Goal: Task Accomplishment & Management: Use online tool/utility

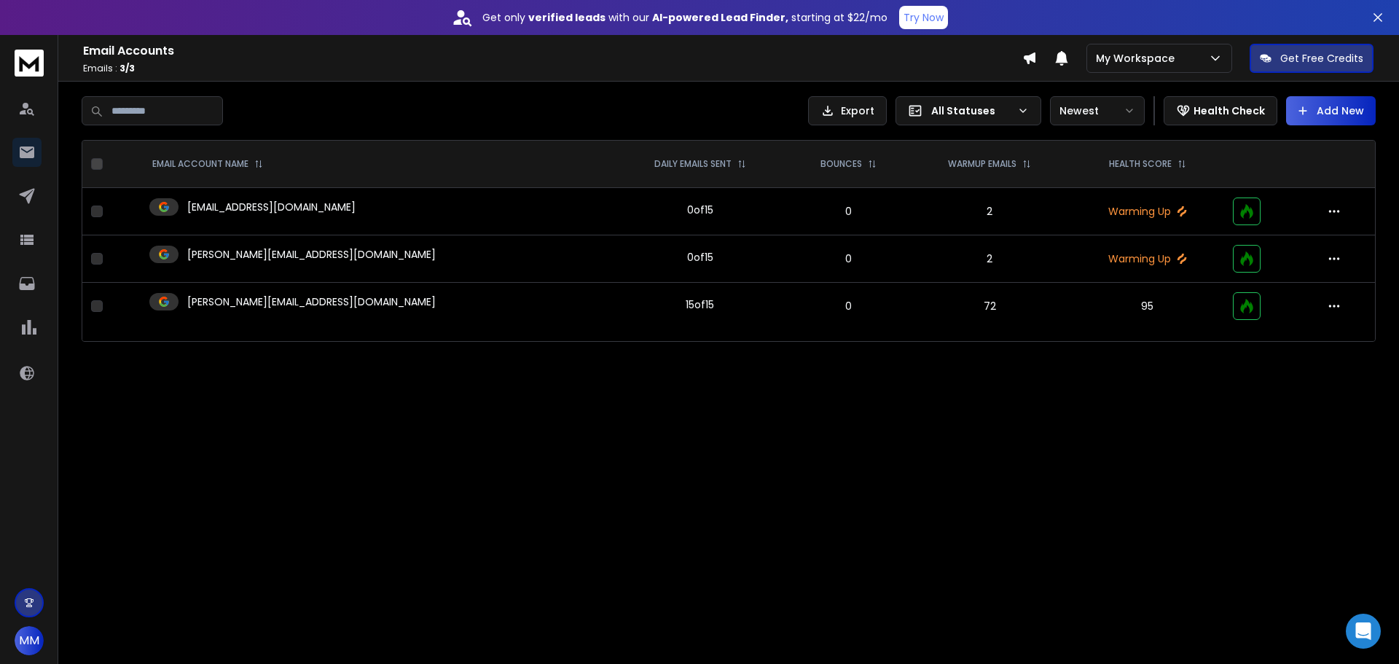
click at [273, 211] on p "[EMAIL_ADDRESS][DOMAIN_NAME]" at bounding box center [271, 207] width 168 height 15
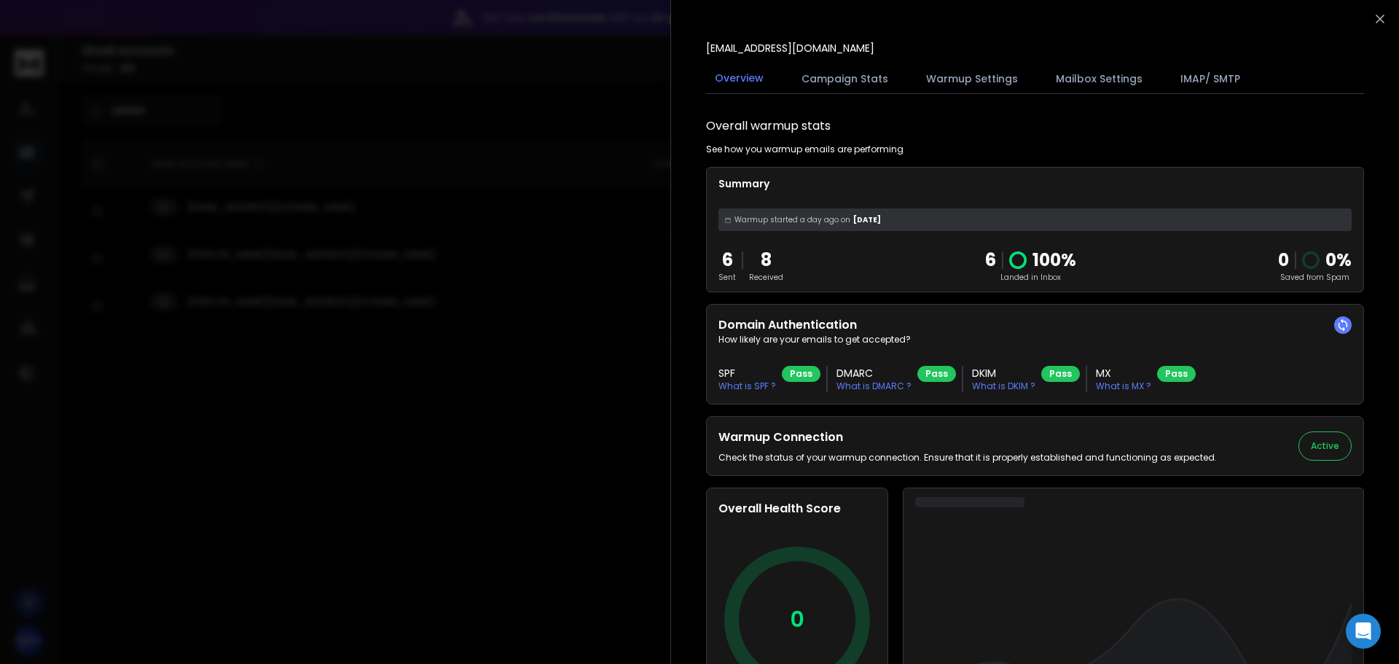
click at [1322, 449] on button "Active" at bounding box center [1324, 445] width 53 height 29
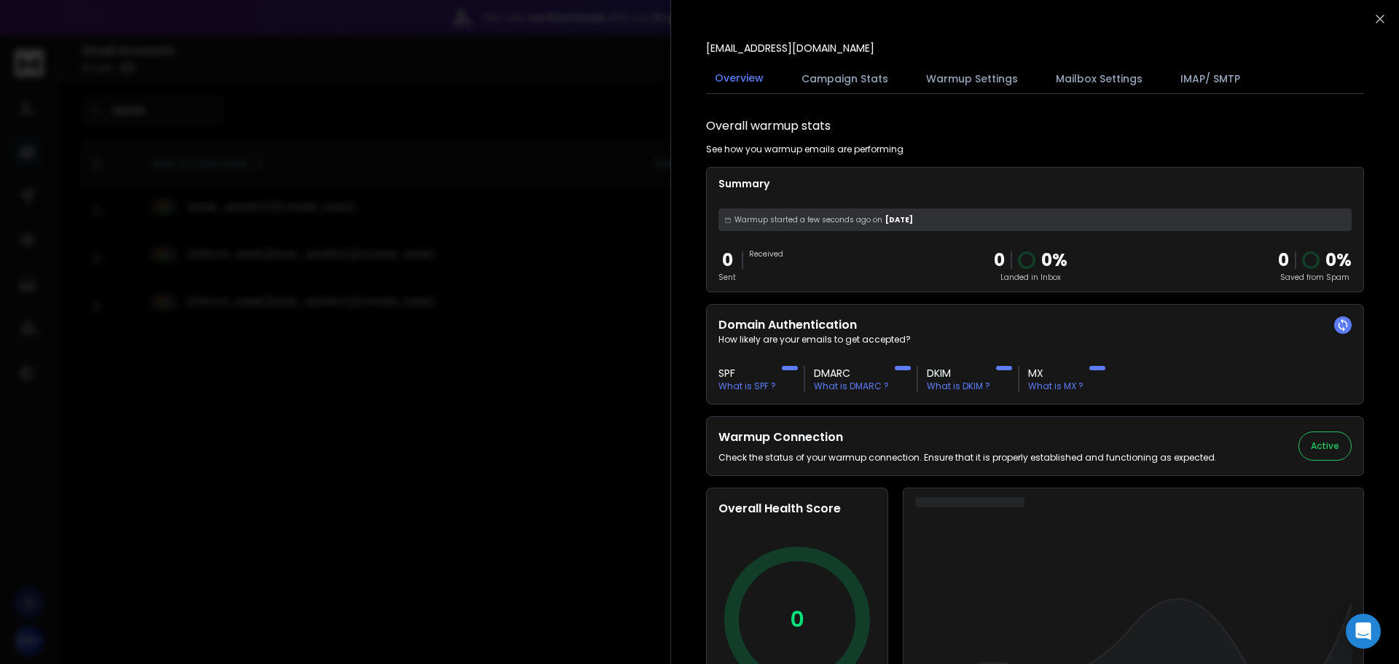
click at [160, 369] on div at bounding box center [699, 332] width 1399 height 664
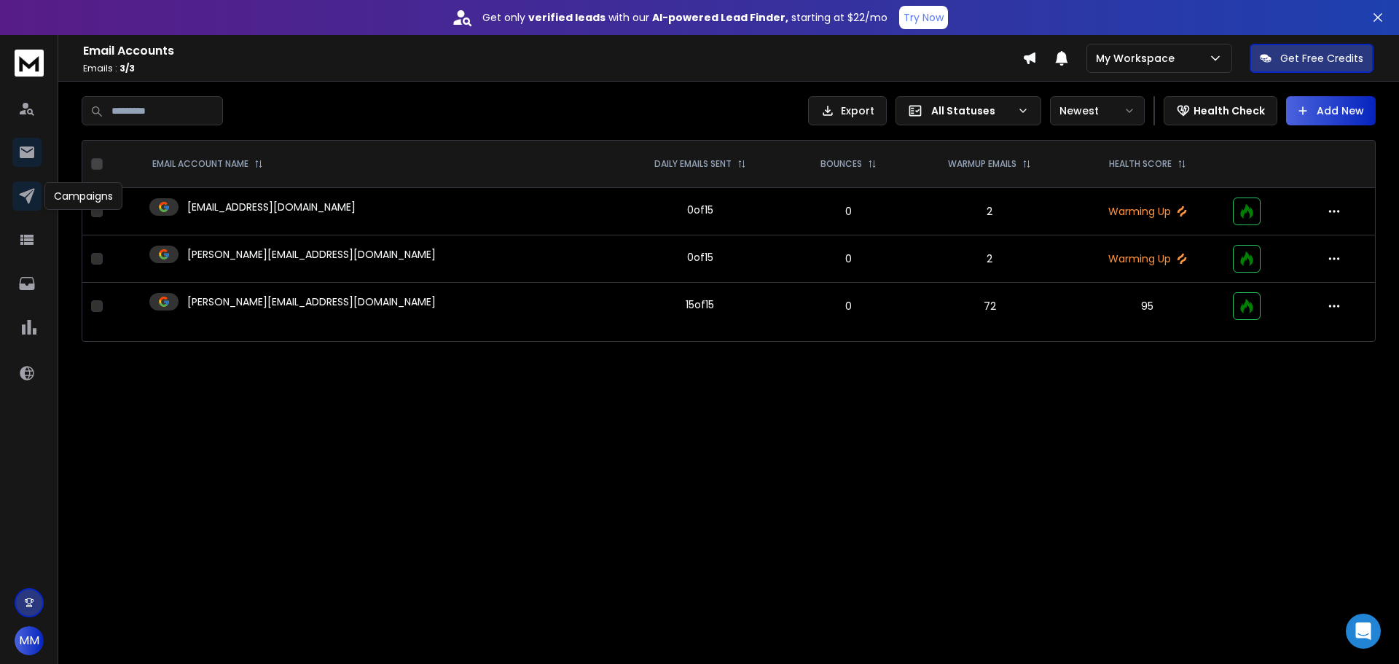
click at [21, 187] on icon at bounding box center [26, 195] width 17 height 17
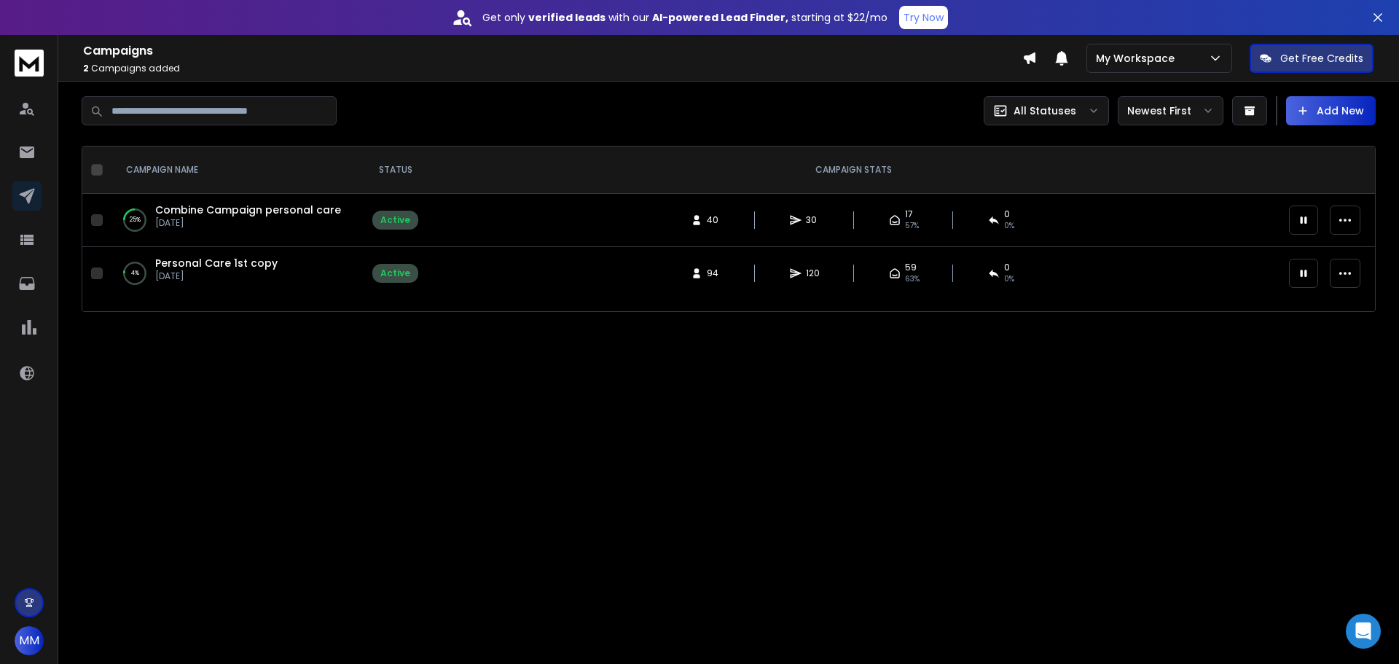
click at [225, 203] on span "Combine Campaign personal care" at bounding box center [248, 210] width 186 height 15
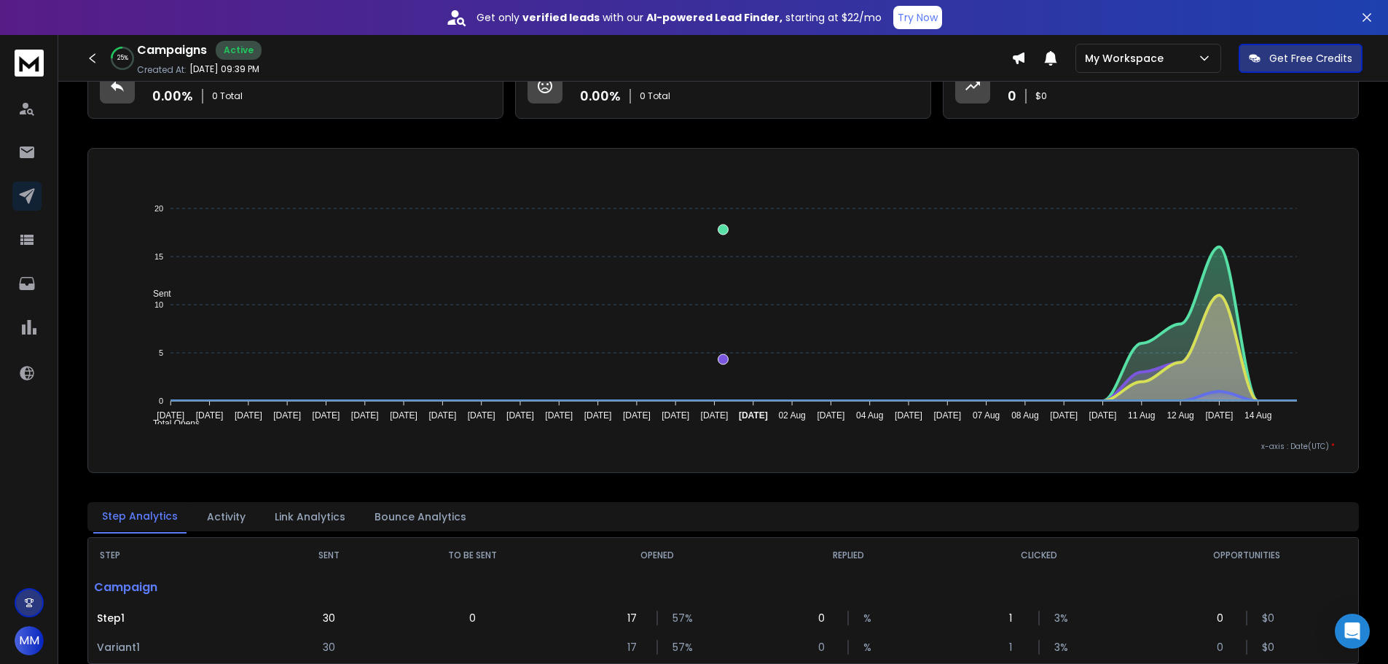
scroll to position [281, 0]
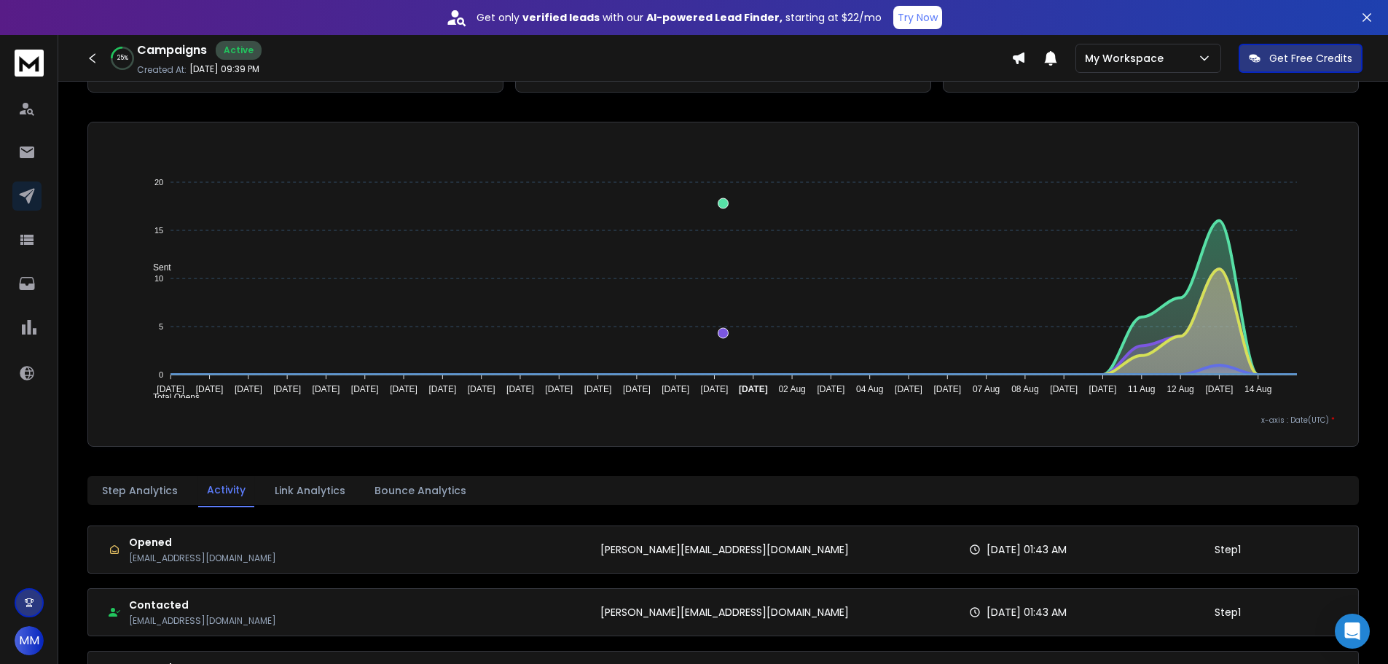
click at [242, 495] on button "Activity" at bounding box center [226, 491] width 56 height 34
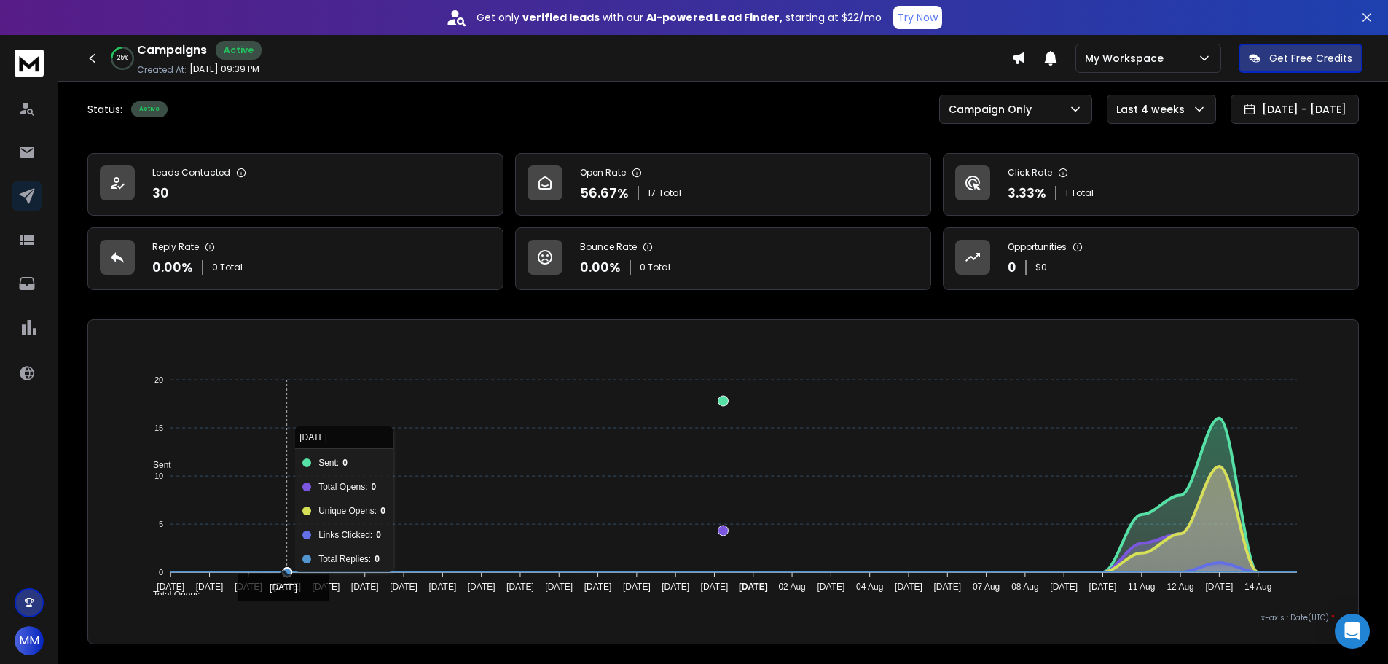
scroll to position [0, 0]
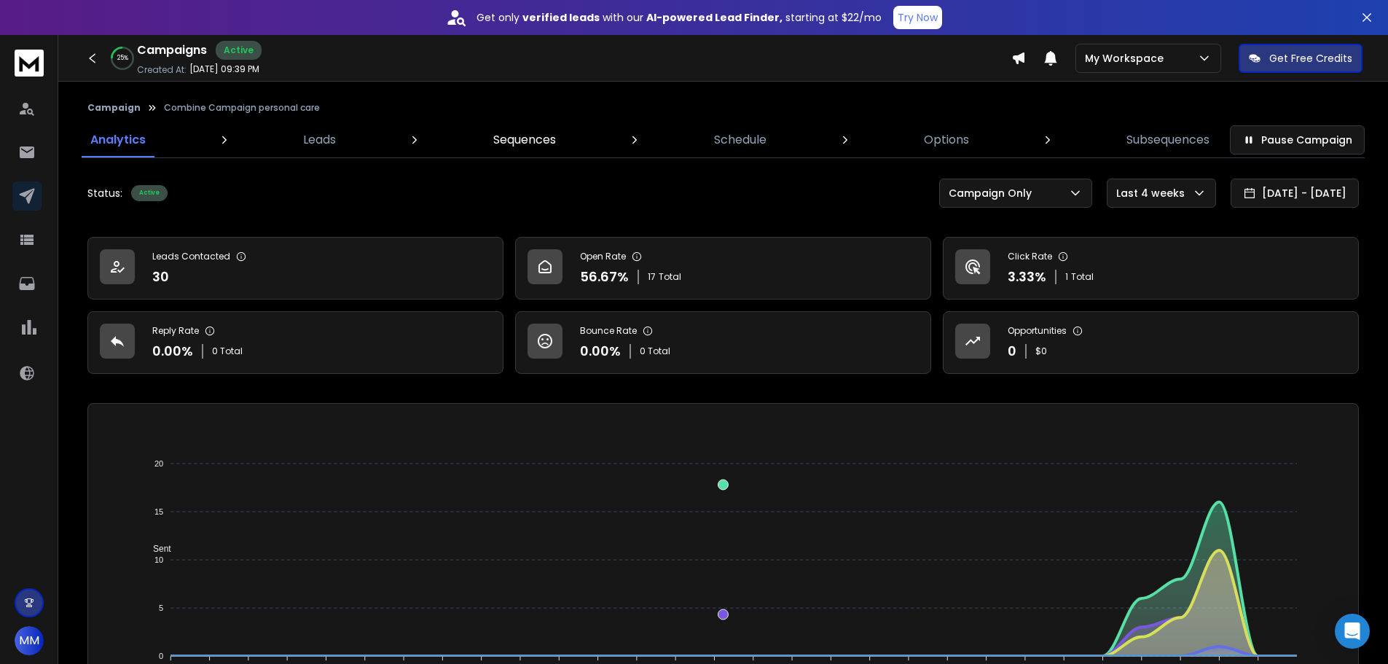
click at [526, 133] on p "Sequences" at bounding box center [524, 139] width 63 height 17
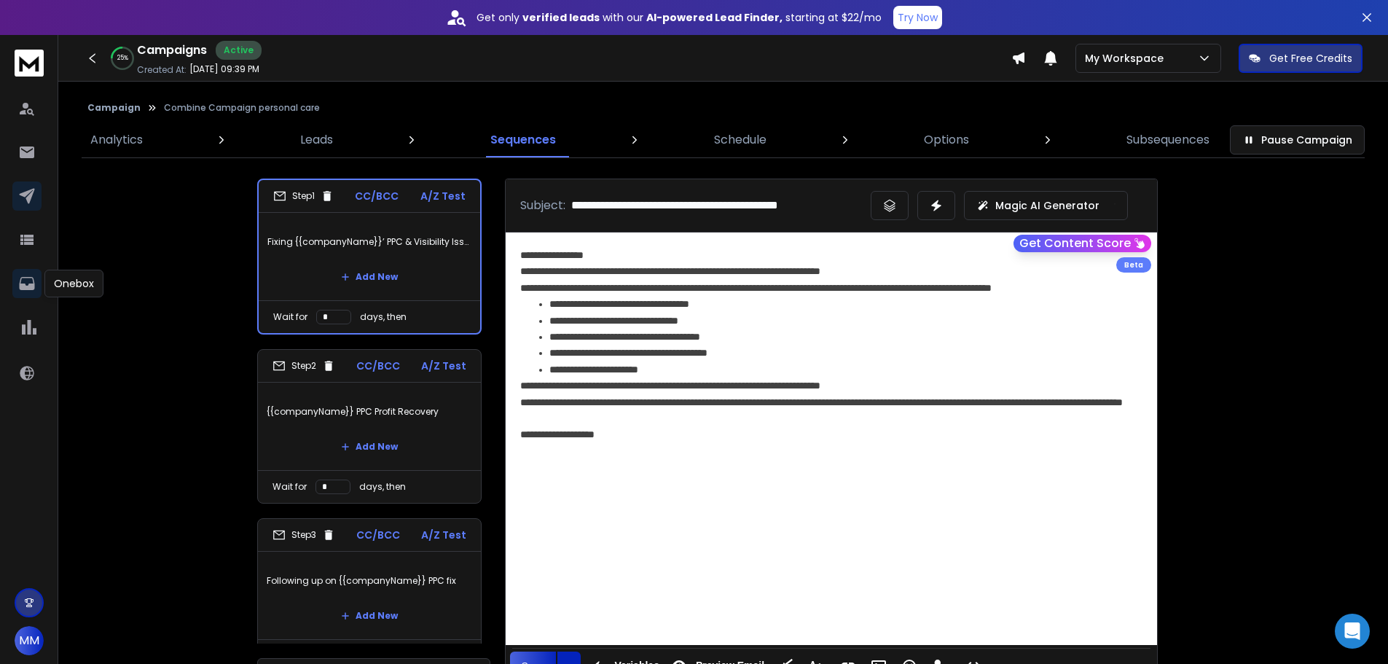
click at [28, 292] on link at bounding box center [26, 283] width 29 height 29
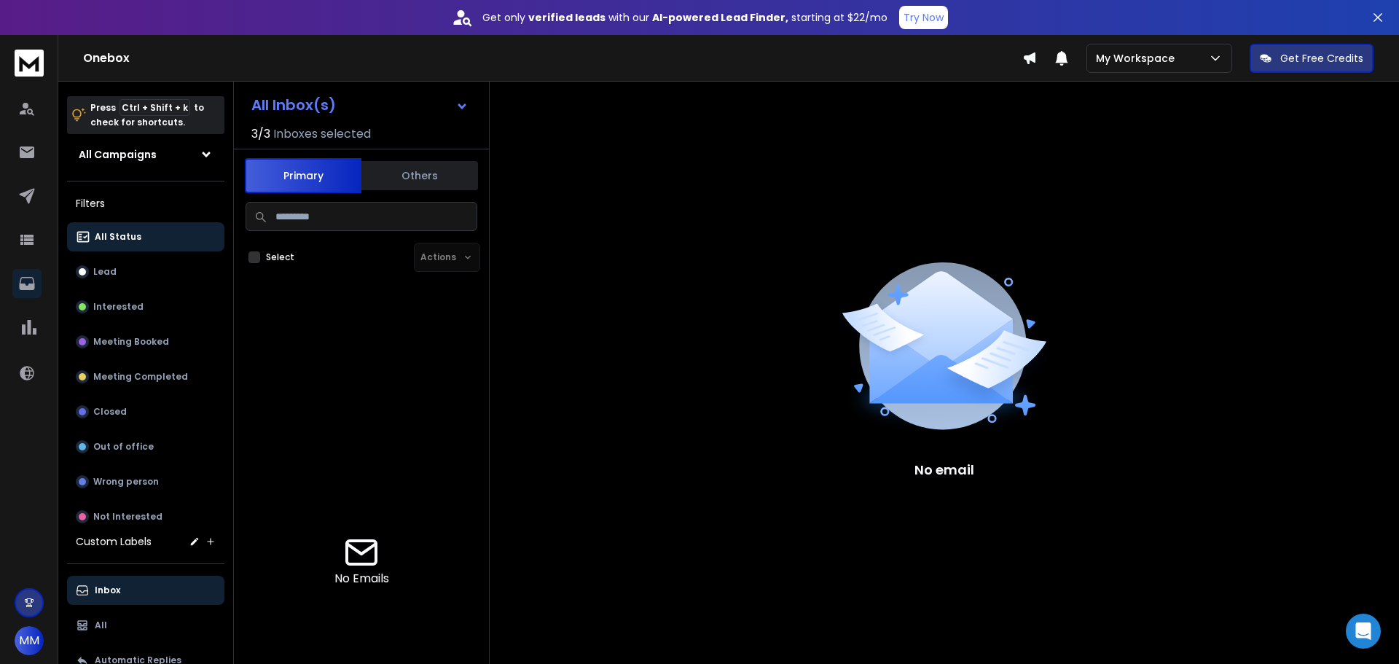
click at [378, 182] on button "Others" at bounding box center [419, 176] width 117 height 32
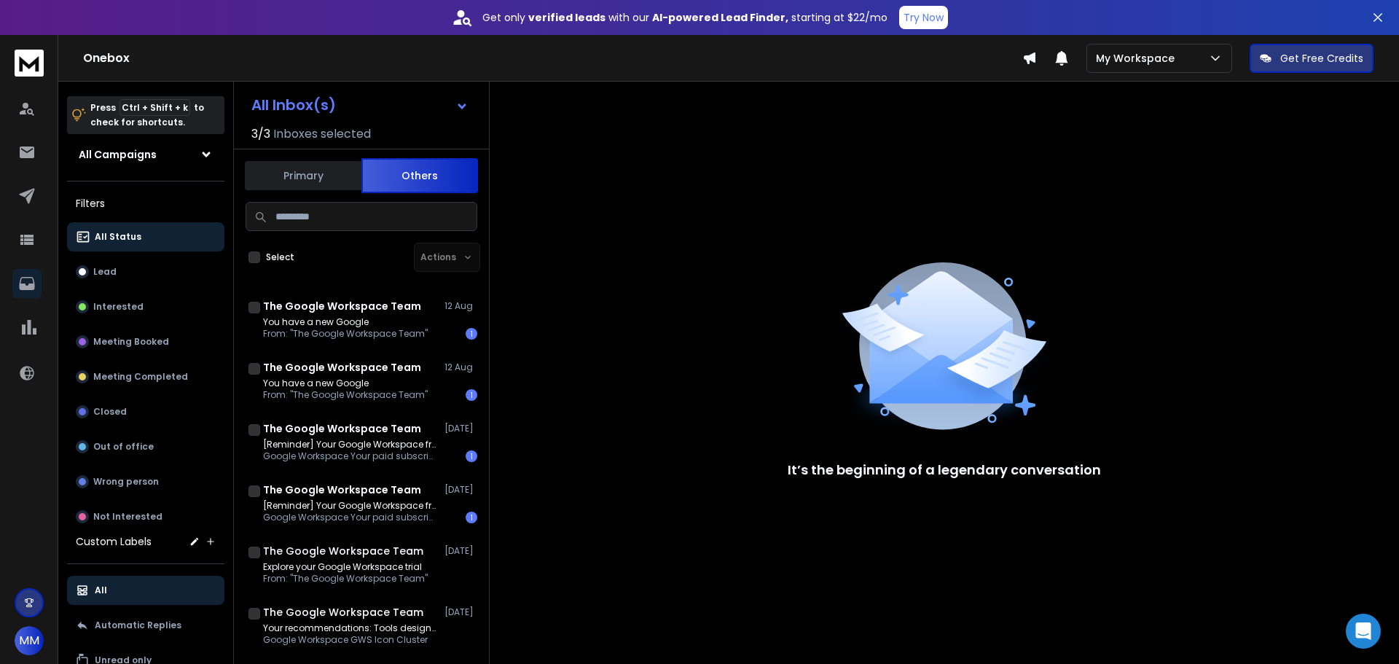
scroll to position [364, 0]
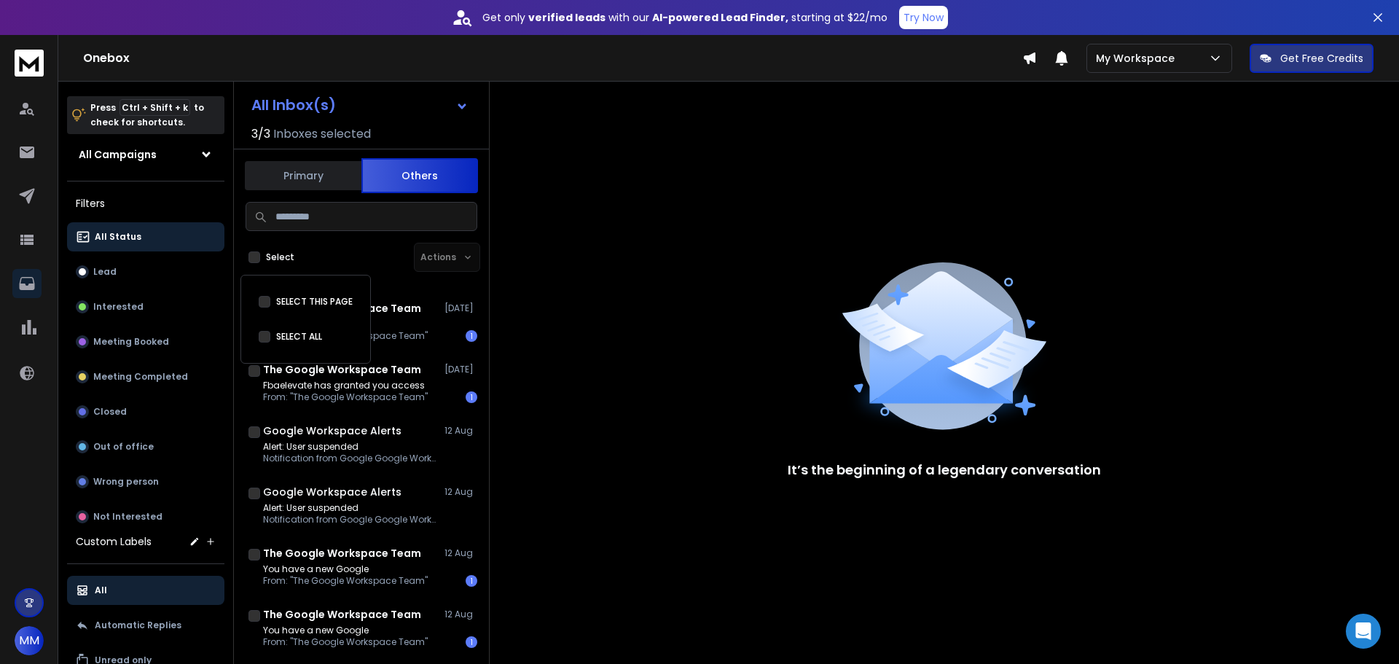
click at [253, 259] on button "SELECT THIS PAGE" at bounding box center [254, 257] width 12 height 12
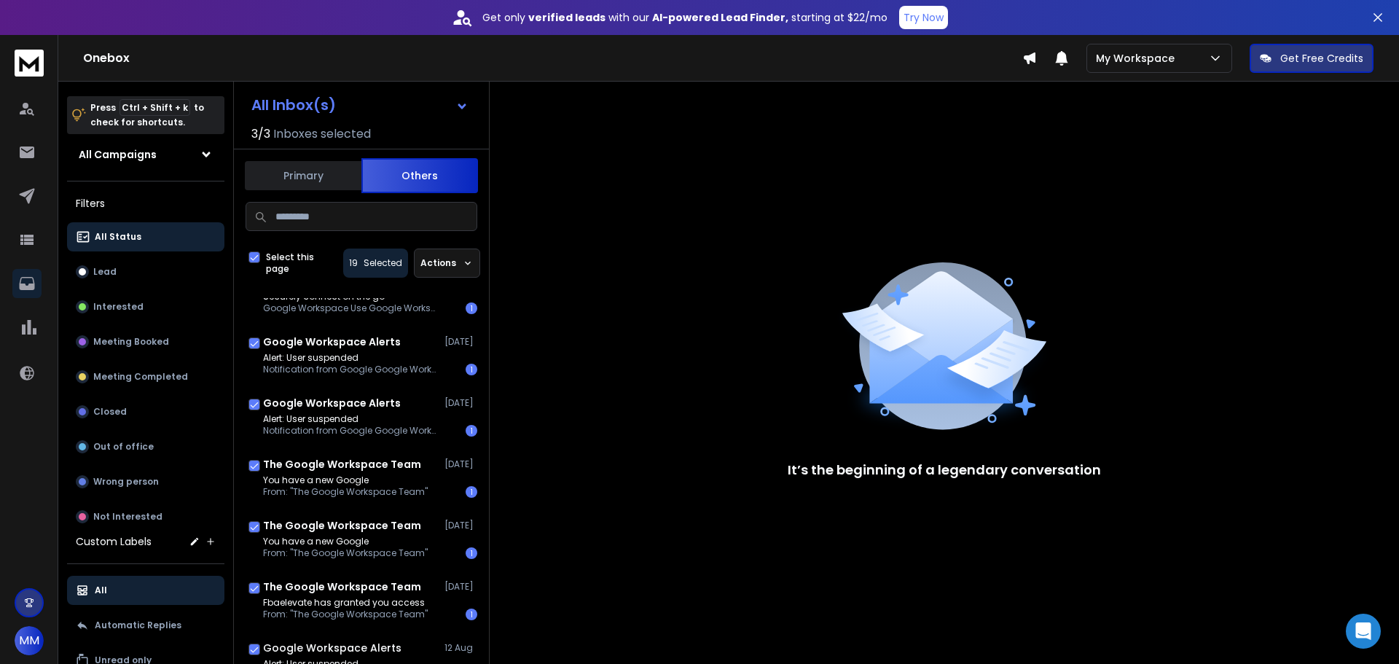
scroll to position [151, 0]
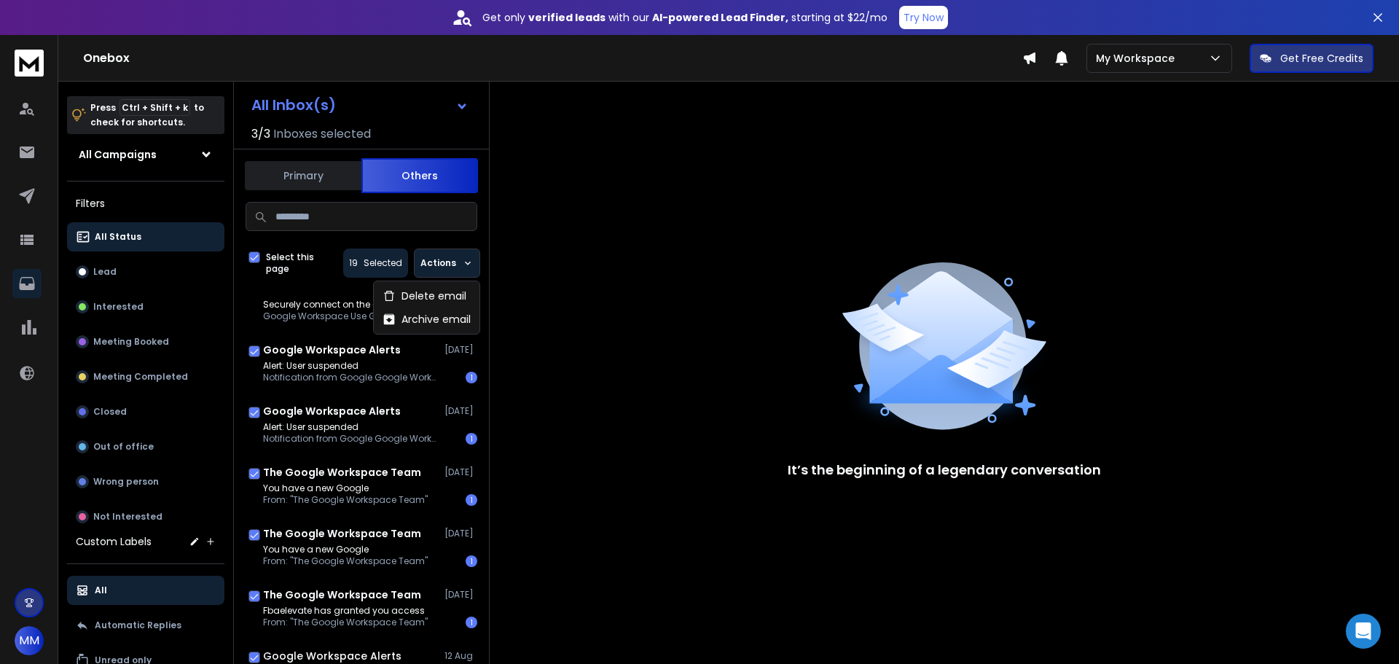
click at [464, 263] on icon "button" at bounding box center [468, 263] width 12 height 12
click at [251, 256] on button "SELECT THIS PAGE" at bounding box center [254, 257] width 12 height 12
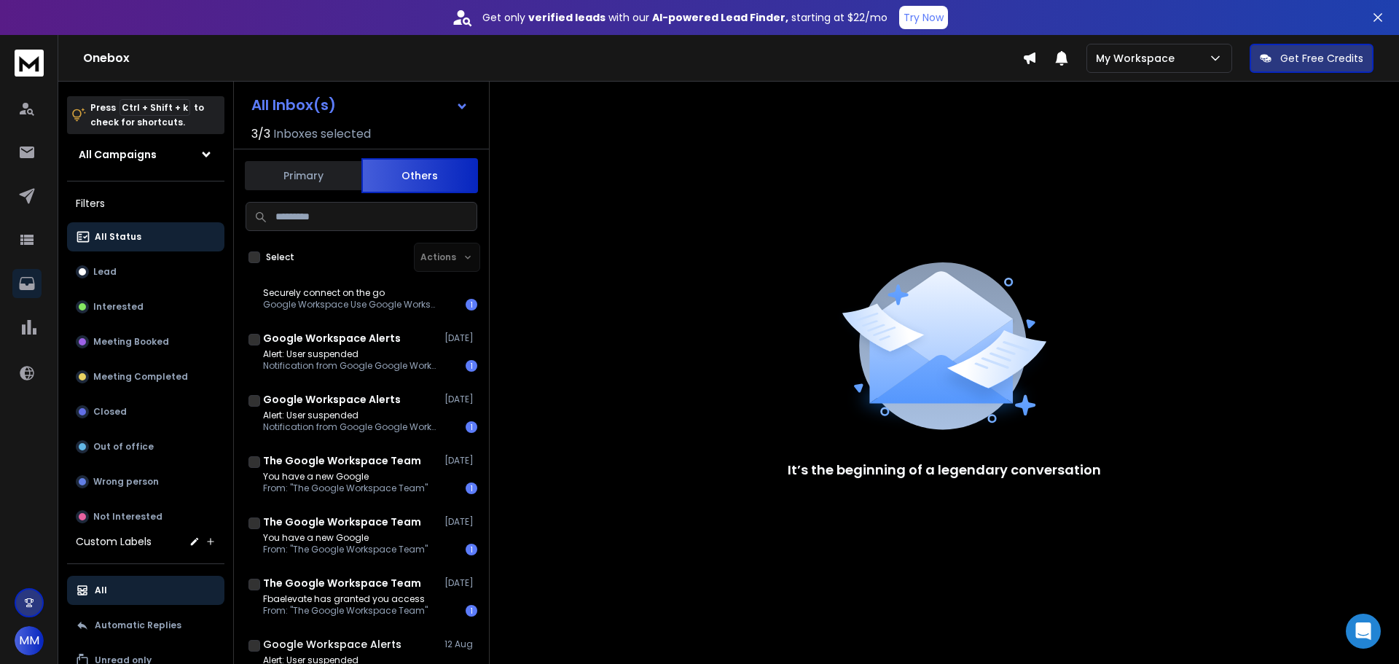
click at [304, 180] on button "Primary" at bounding box center [303, 176] width 117 height 32
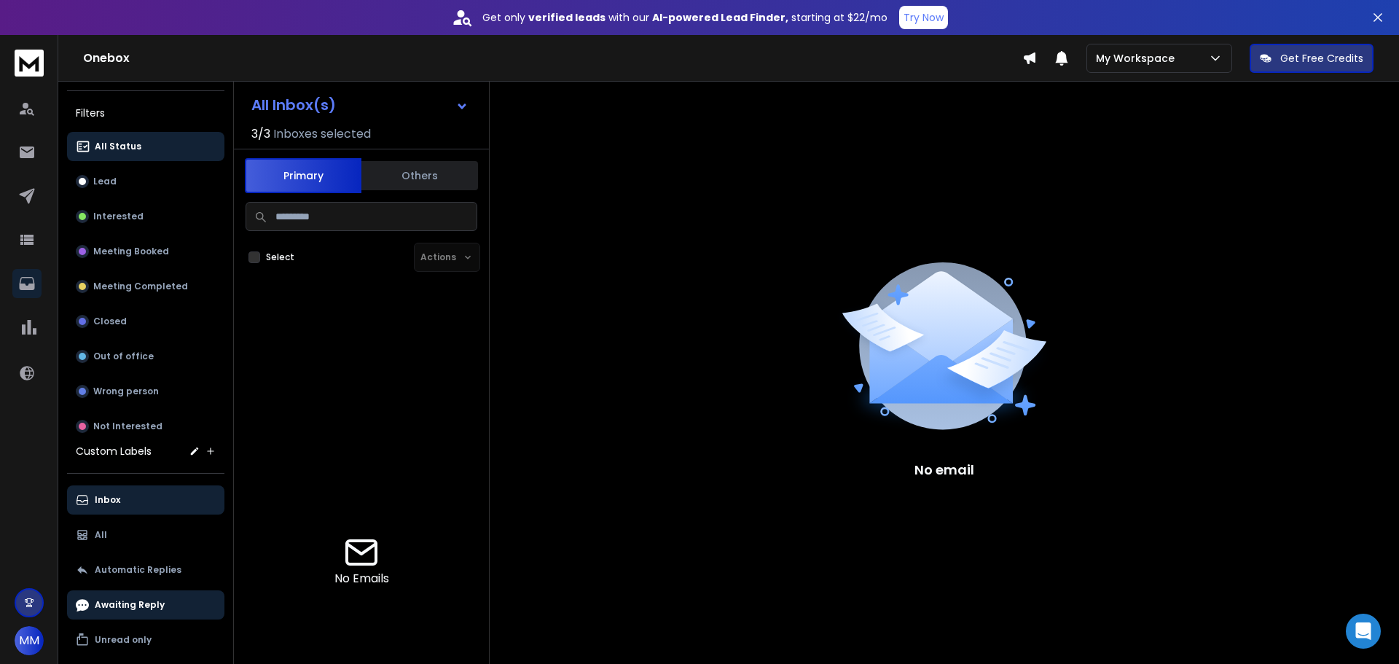
scroll to position [173, 0]
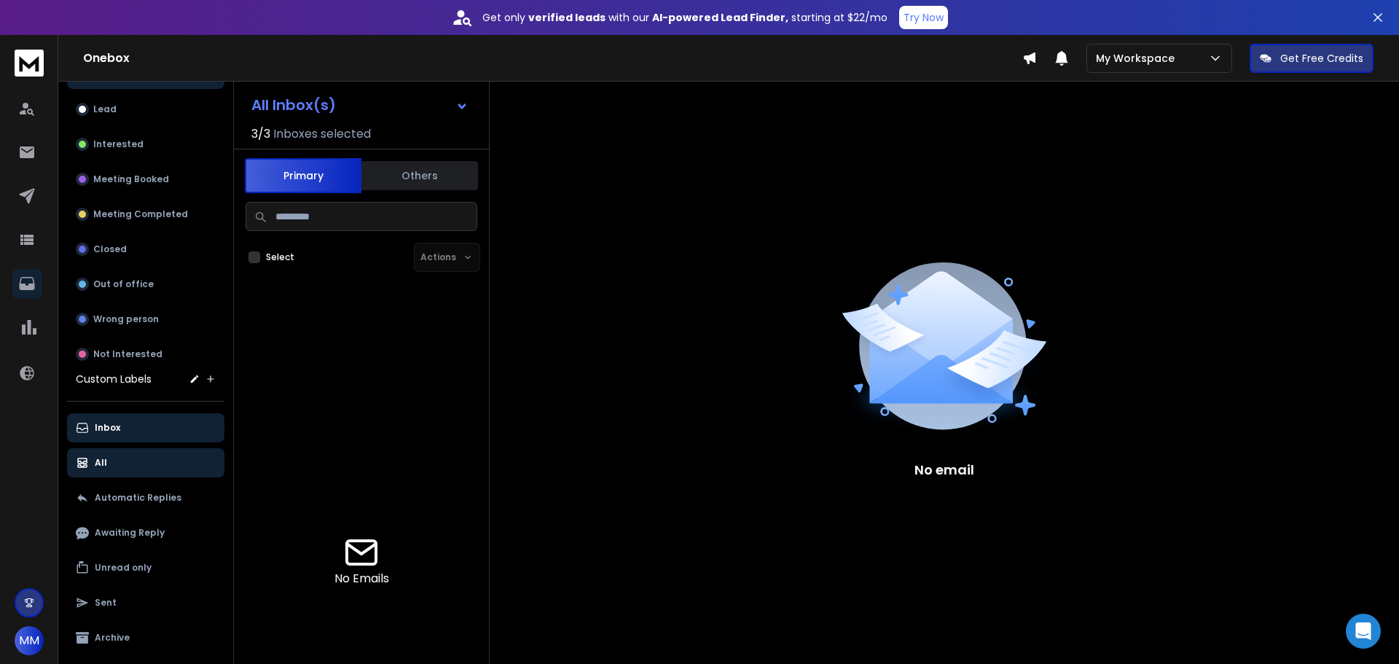
click at [118, 448] on button "All" at bounding box center [145, 462] width 157 height 29
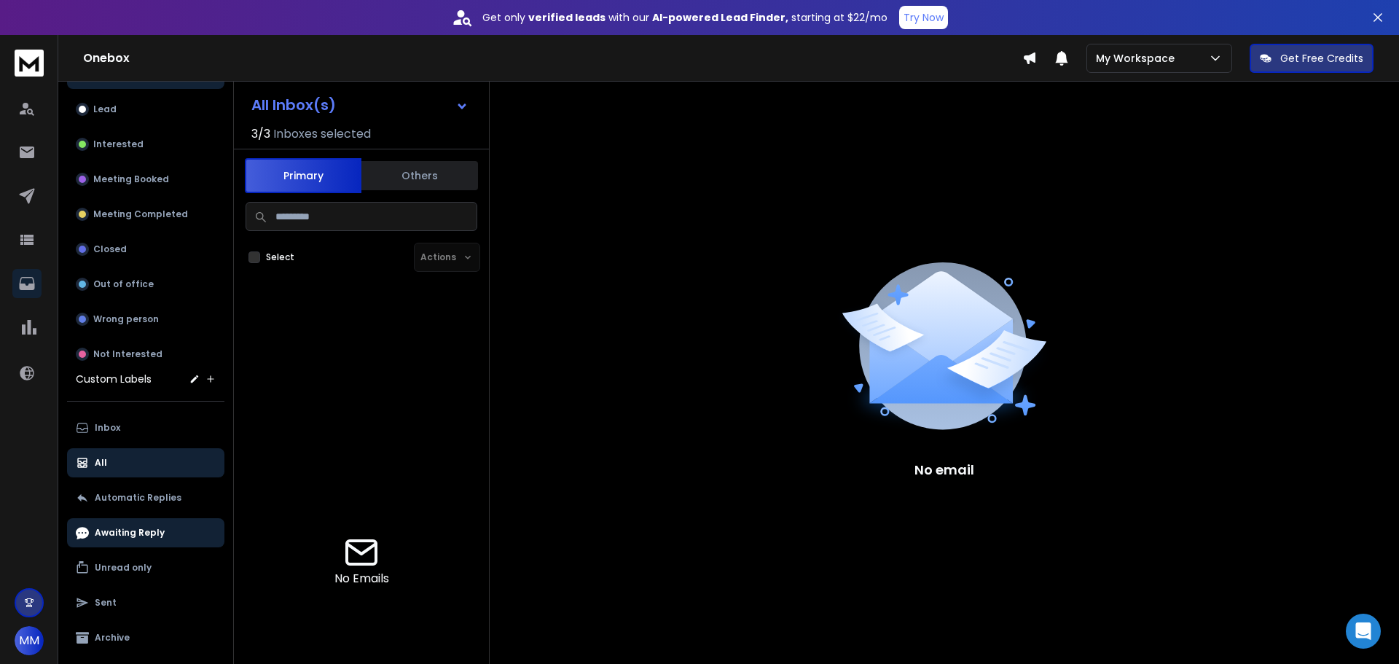
click at [180, 518] on button "Awaiting Reply" at bounding box center [145, 532] width 157 height 29
click at [386, 195] on div "Primary Others Select Actions No Emails" at bounding box center [361, 469] width 255 height 616
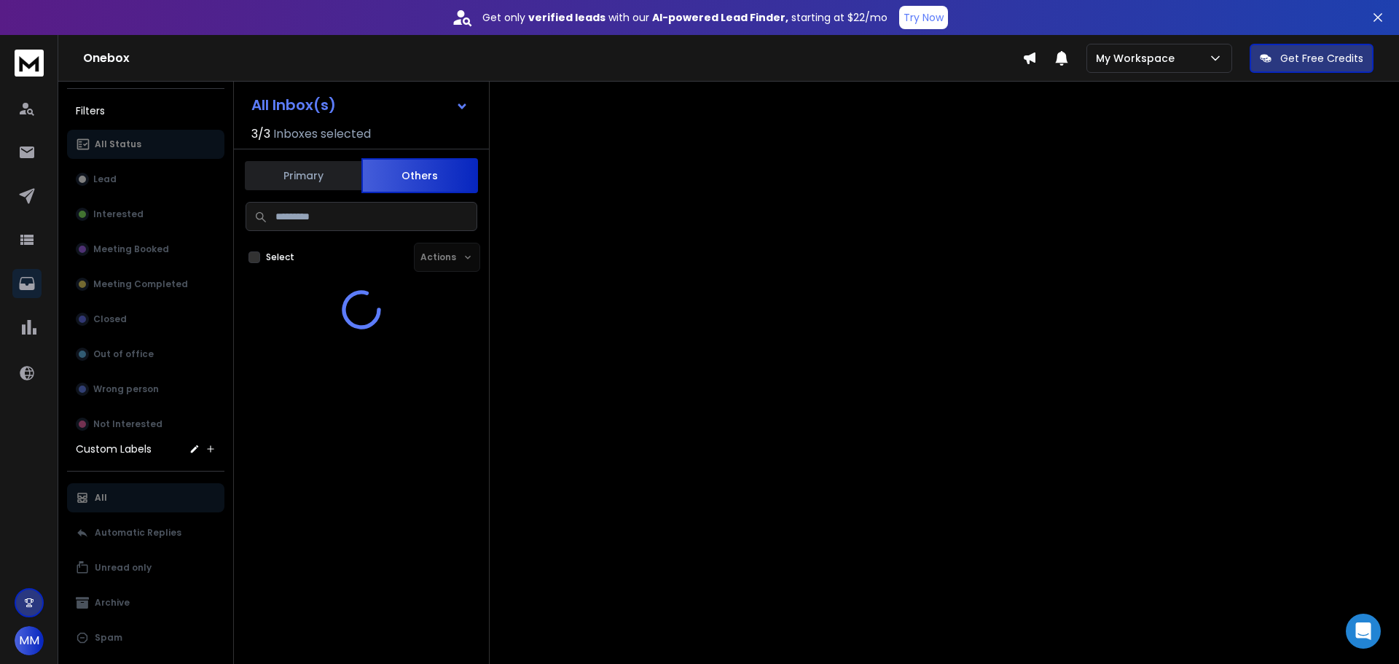
scroll to position [103, 0]
click at [409, 166] on button "Others" at bounding box center [419, 175] width 117 height 35
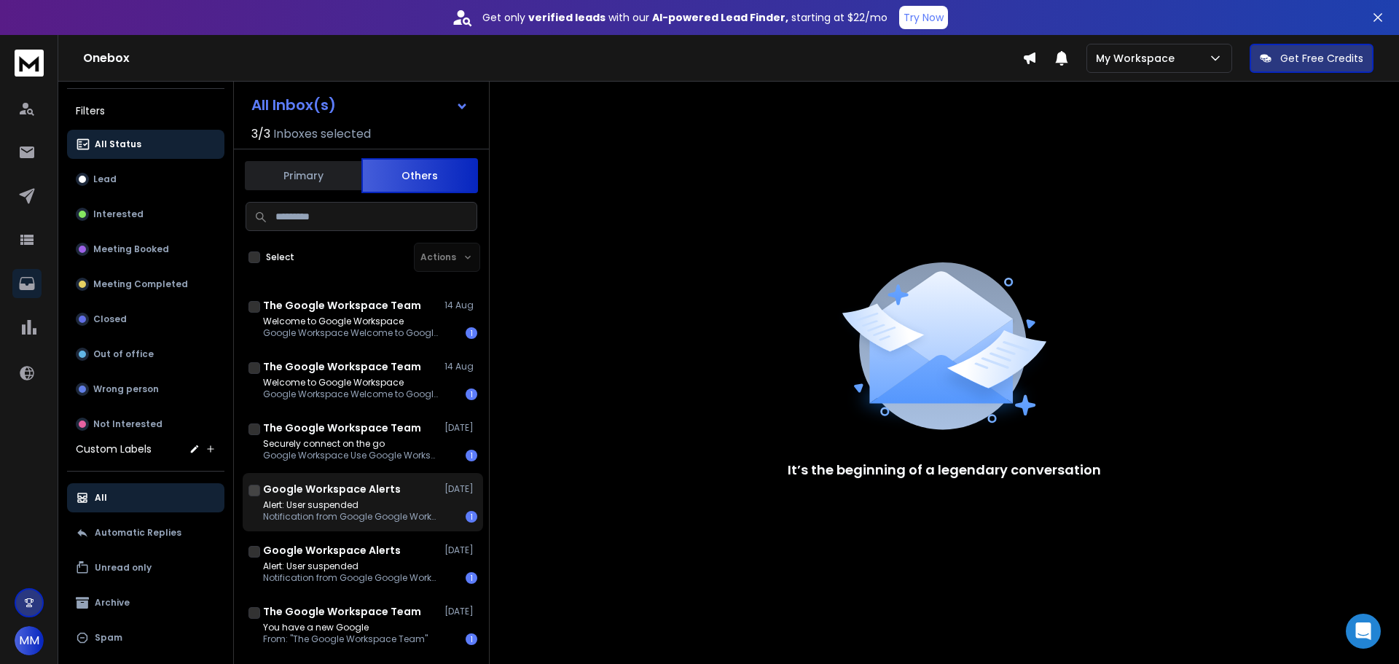
scroll to position [364, 0]
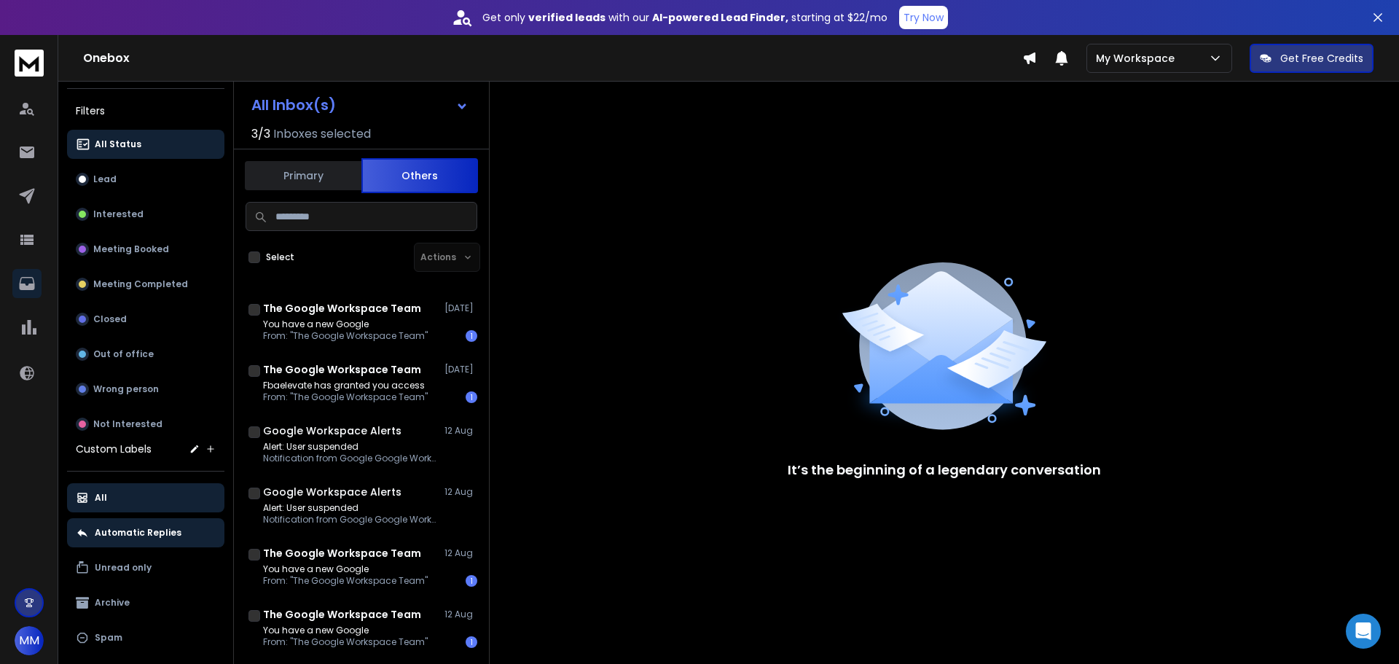
click at [130, 527] on p "Automatic Replies" at bounding box center [138, 533] width 87 height 12
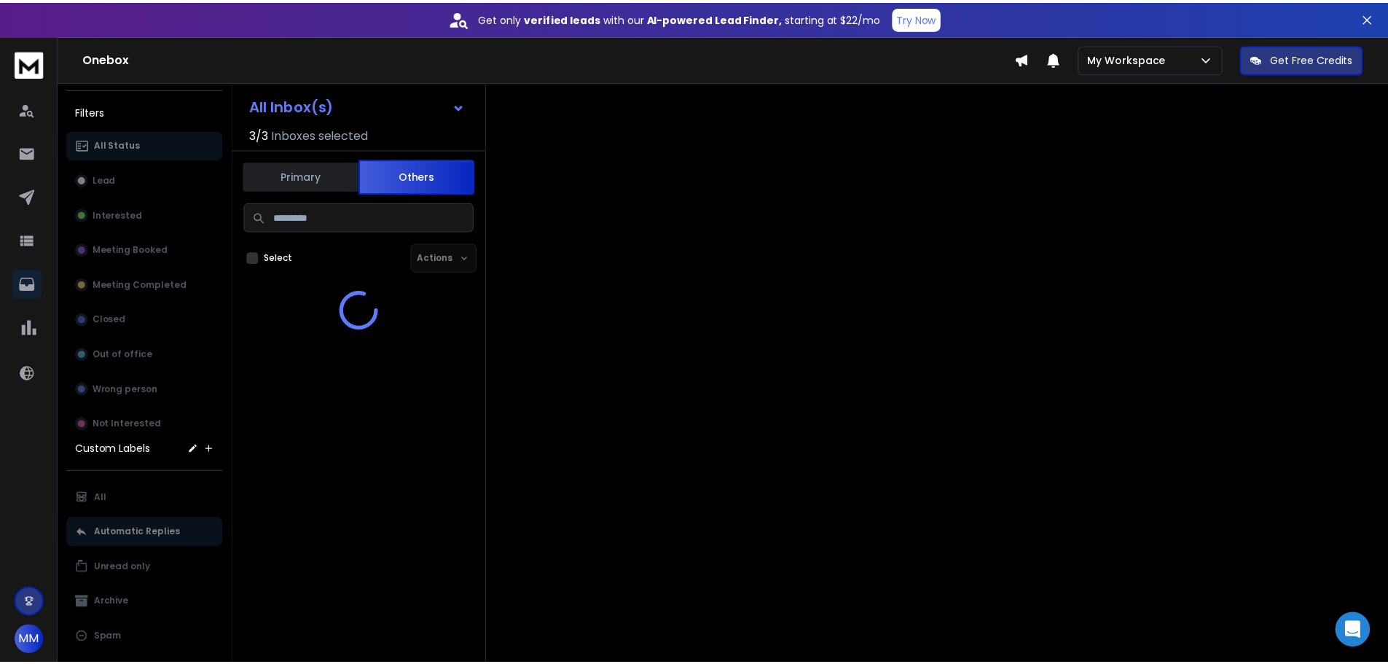
scroll to position [0, 0]
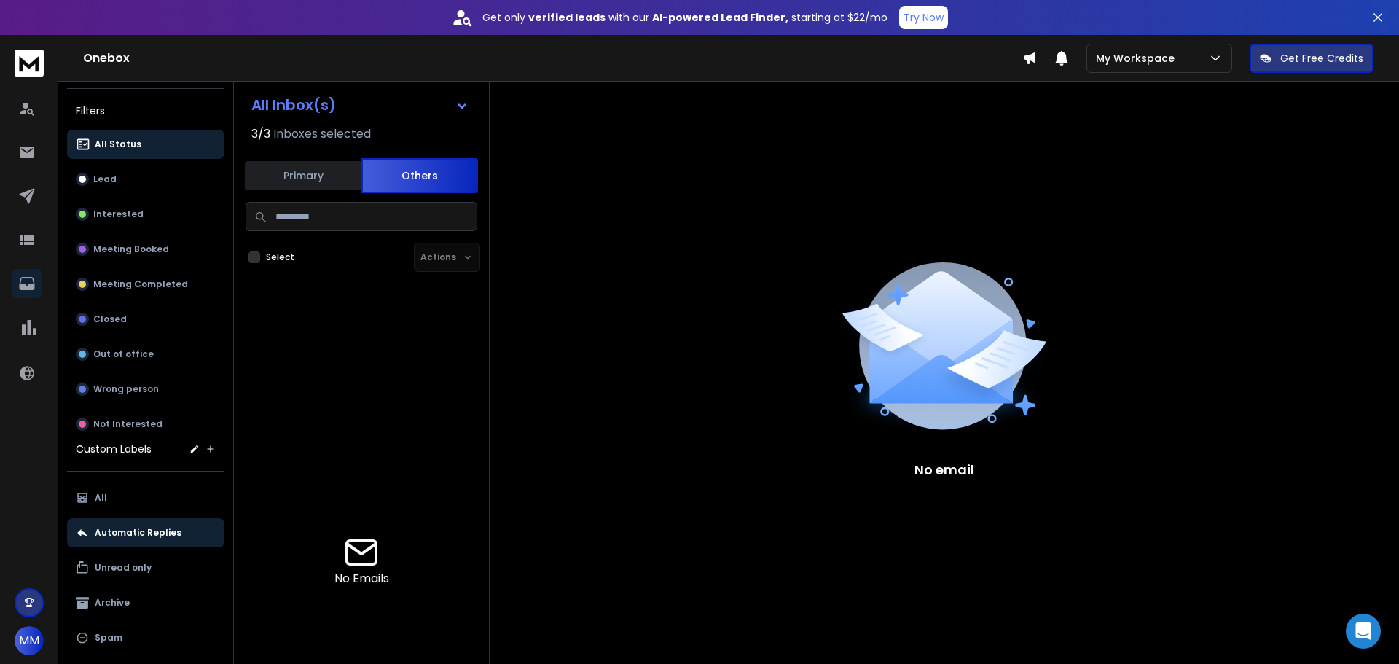
click at [313, 174] on button "Primary" at bounding box center [303, 176] width 117 height 32
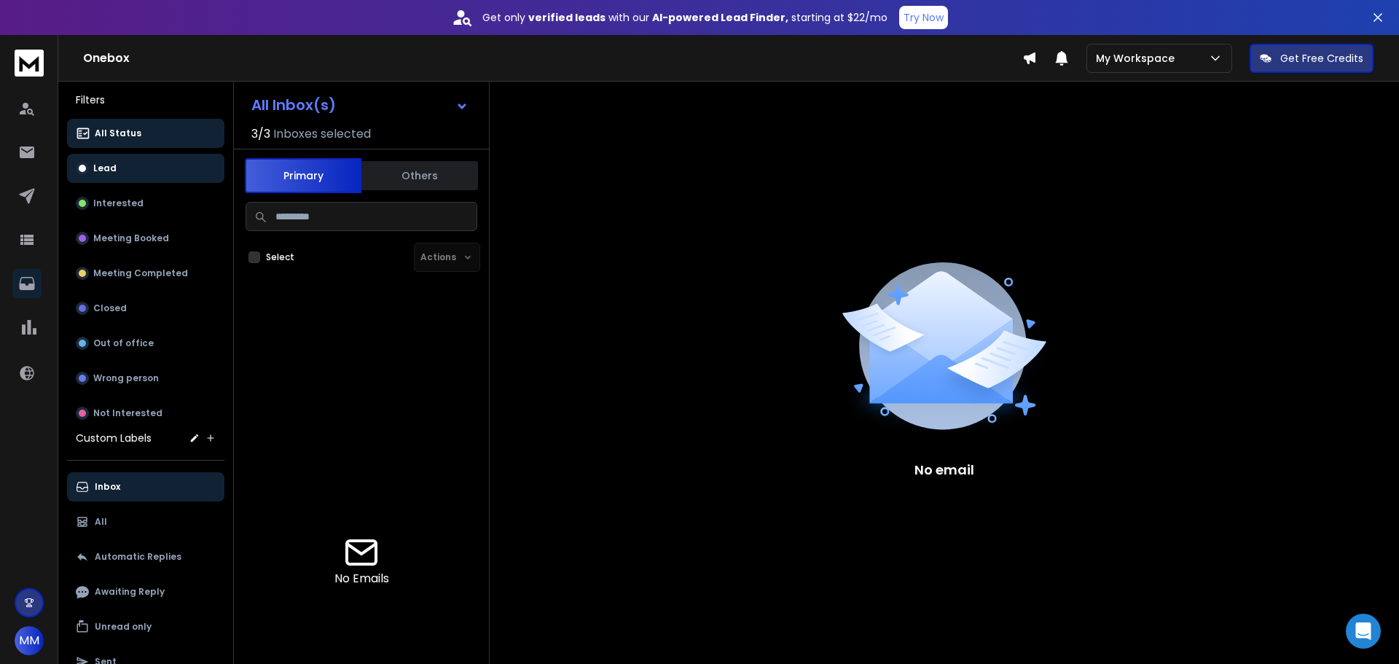
click at [119, 171] on button "Lead" at bounding box center [145, 168] width 157 height 29
click at [136, 134] on p "All Status" at bounding box center [118, 134] width 47 height 12
click at [37, 326] on icon at bounding box center [29, 327] width 22 height 22
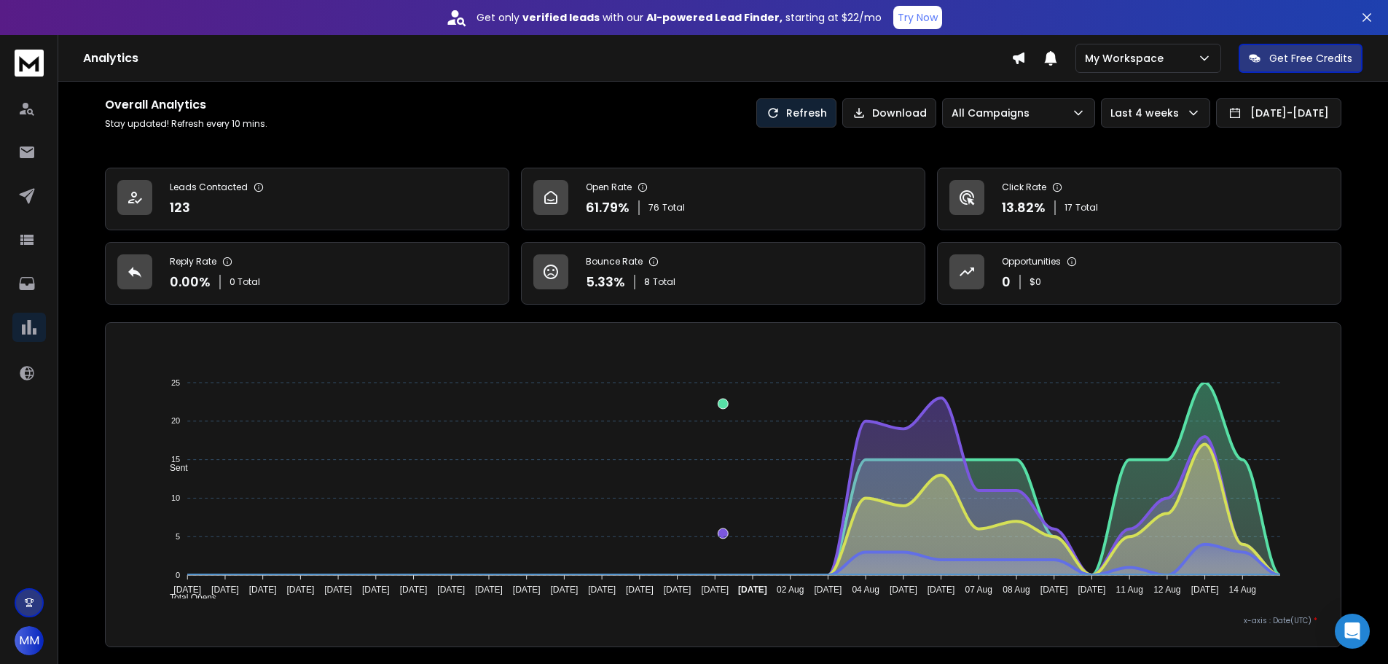
click at [786, 111] on p "Refresh" at bounding box center [806, 113] width 41 height 15
click at [1119, 110] on p "Last 4 weeks" at bounding box center [1147, 113] width 74 height 15
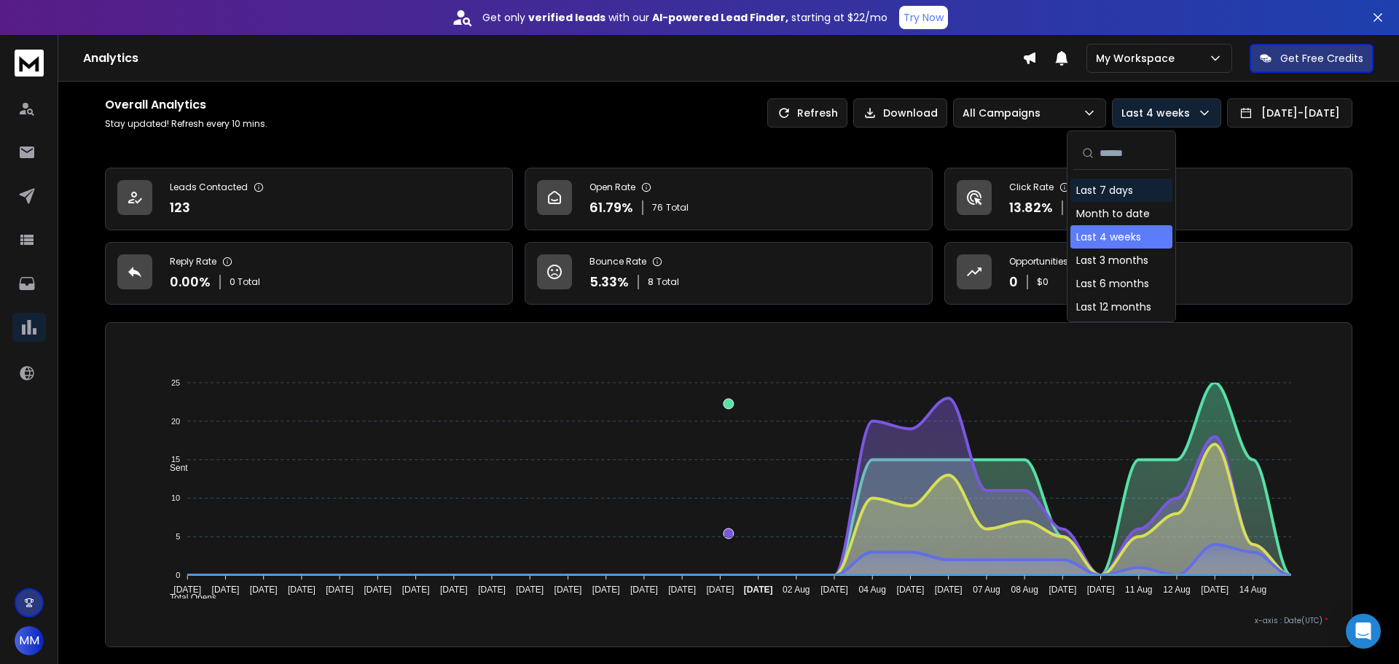
click at [1121, 109] on p "Last 4 weeks" at bounding box center [1158, 113] width 74 height 15
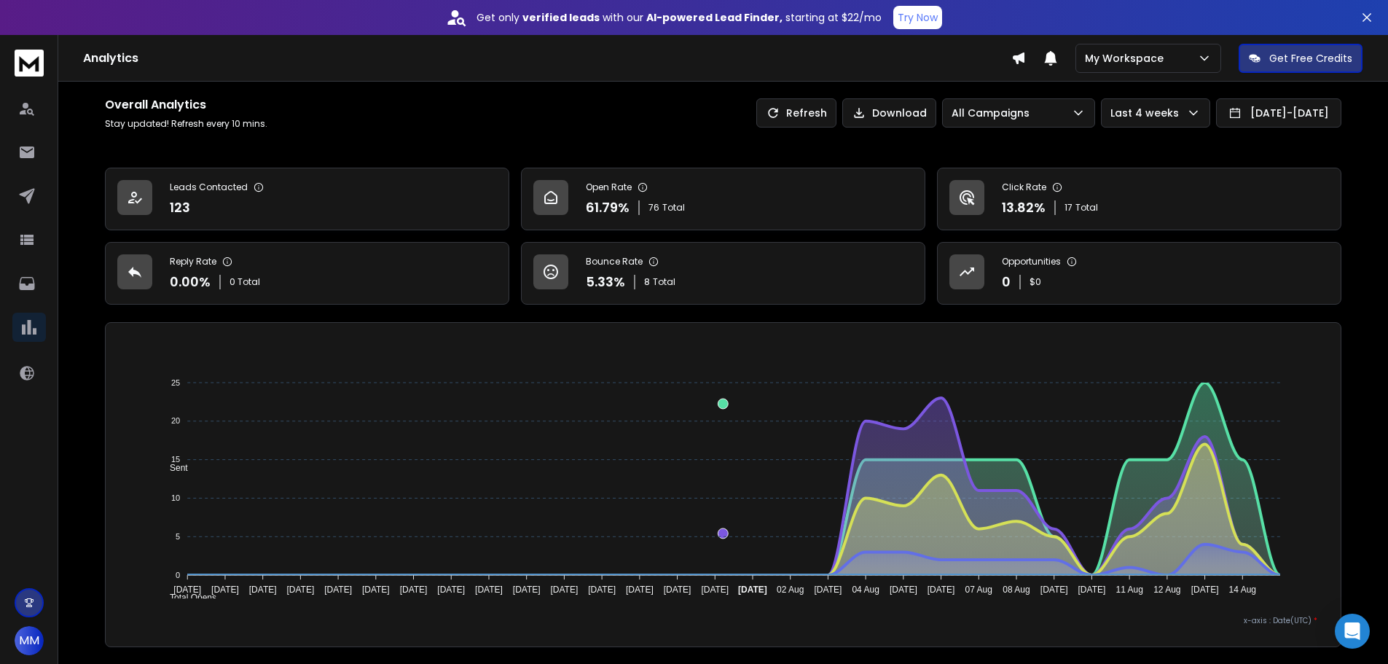
click at [1059, 208] on div "13.82 % 17 Total" at bounding box center [1050, 207] width 96 height 20
click at [1075, 205] on span "Total" at bounding box center [1086, 208] width 23 height 12
